Goal: Communication & Community: Ask a question

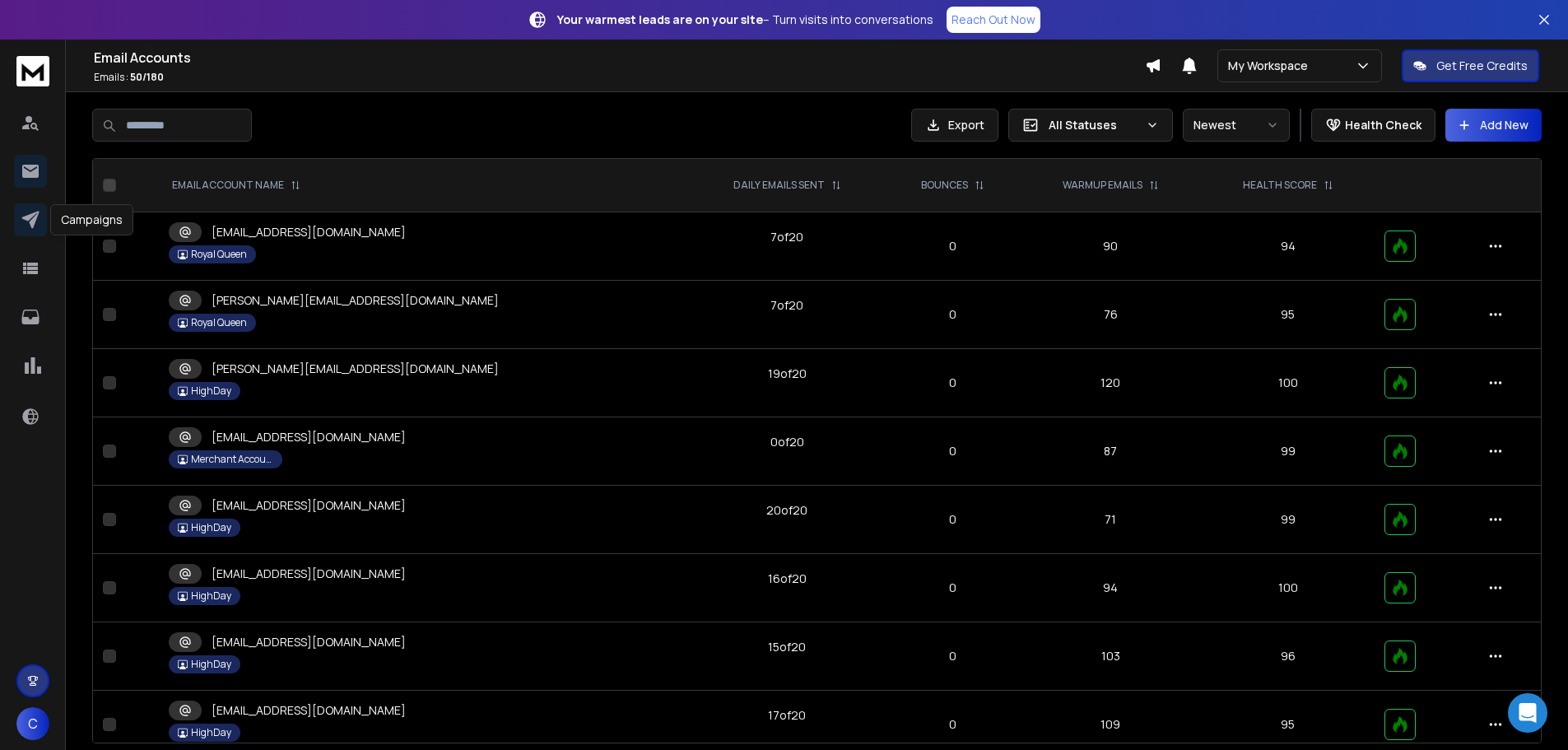
click at [29, 213] on icon at bounding box center [30, 219] width 20 height 20
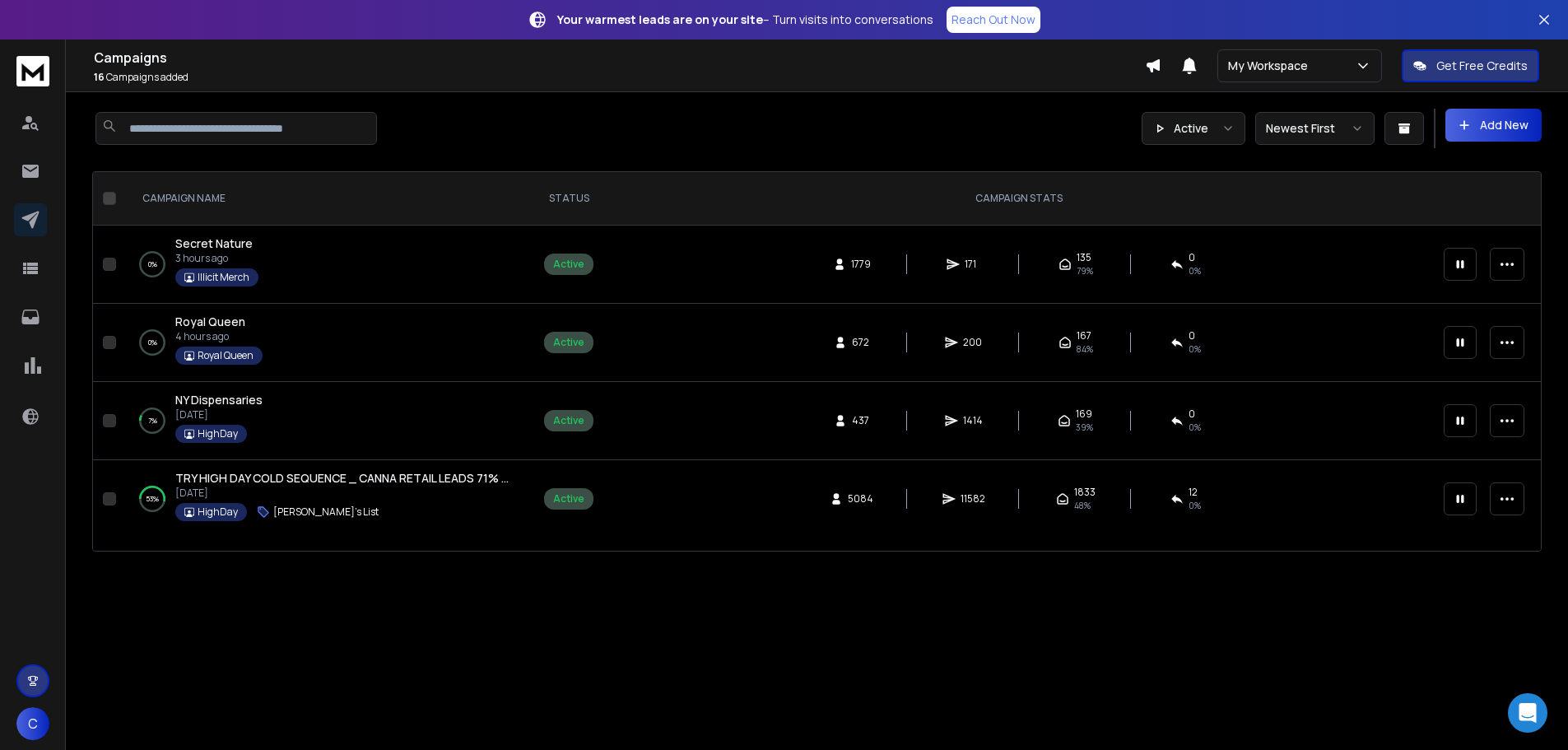
click at [415, 251] on div "0 % Secret Nature 3 hours ago Illicit Merch" at bounding box center [328, 264] width 378 height 58
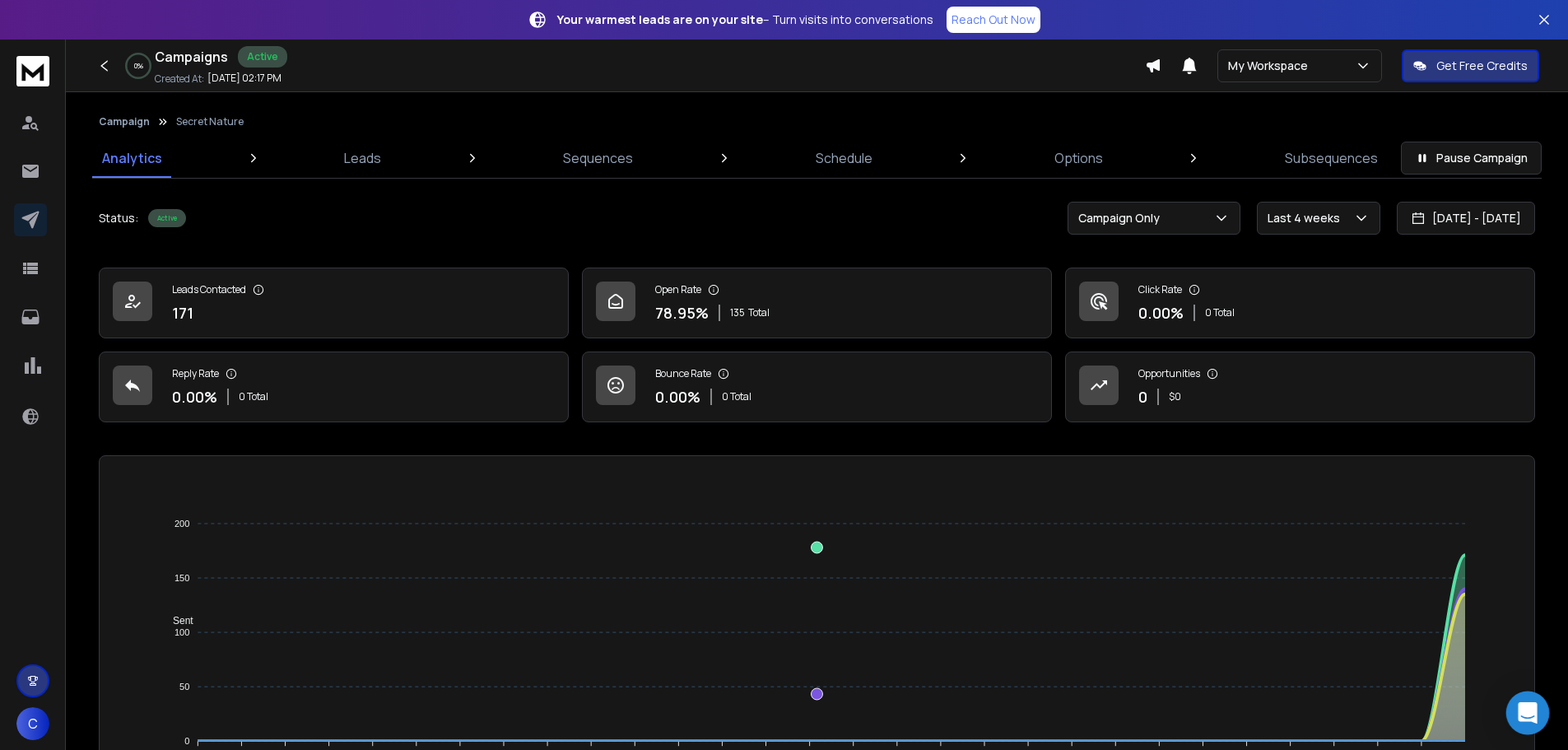
click at [1520, 710] on icon "Open Intercom Messenger" at bounding box center [1527, 713] width 19 height 22
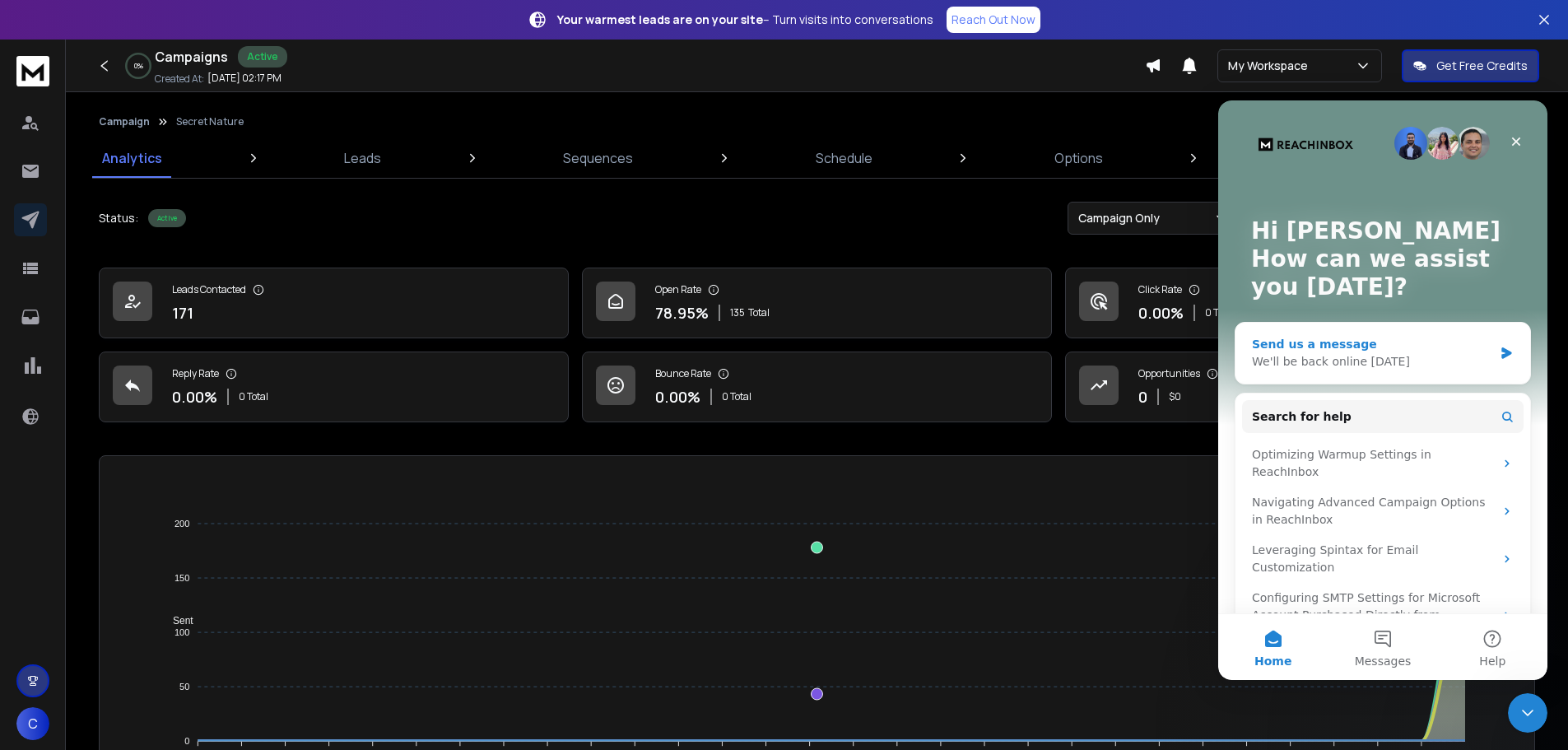
click at [1427, 343] on div "Send us a message" at bounding box center [1372, 345] width 241 height 17
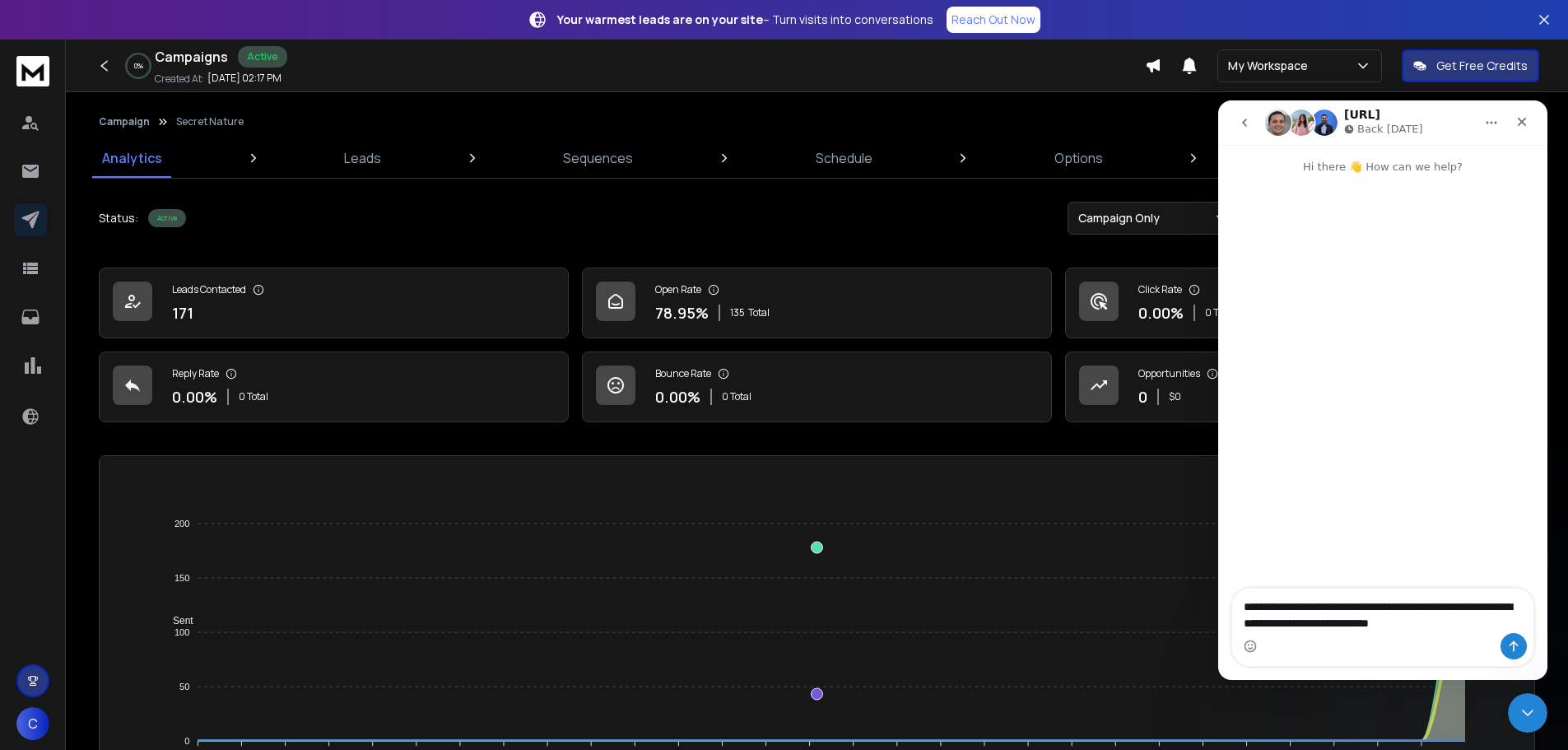
type textarea "**********"
click at [1514, 652] on button "Send a message…" at bounding box center [1514, 646] width 26 height 26
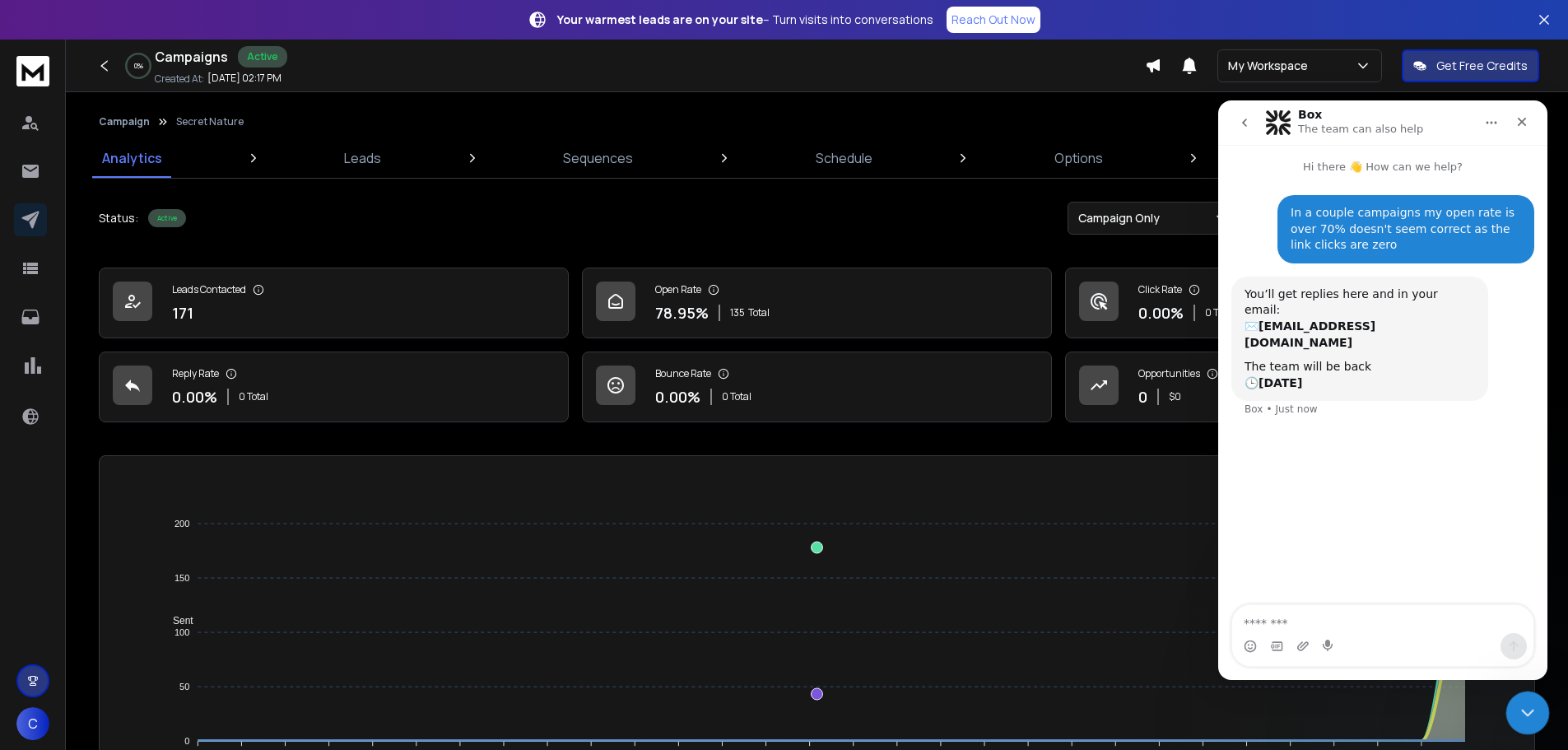
click at [1520, 712] on icon "Close Intercom Messenger" at bounding box center [1525, 710] width 20 height 20
